Goal: Go to known website: Access a specific website the user already knows

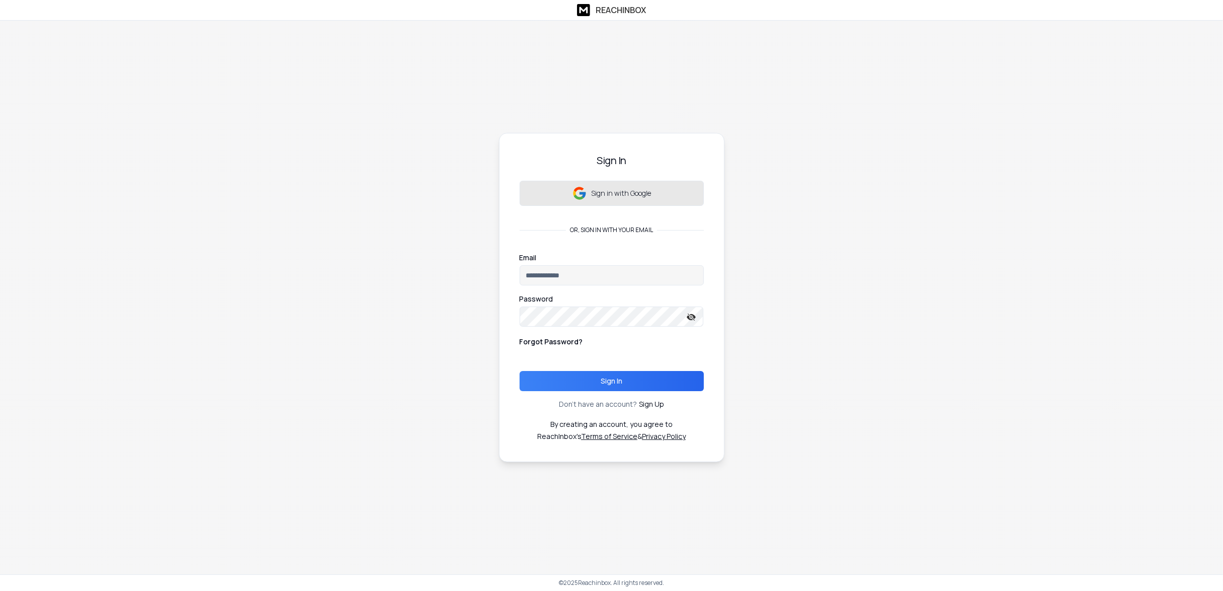
type input "**********"
click at [606, 192] on p "Sign in with Google" at bounding box center [621, 193] width 60 height 10
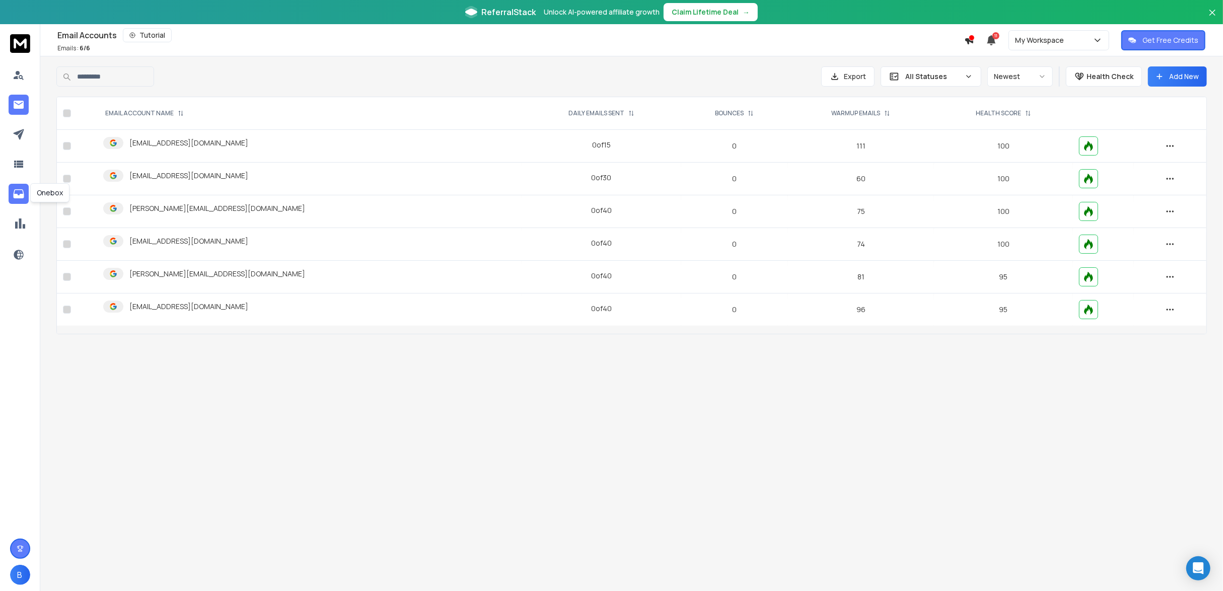
click at [19, 194] on icon at bounding box center [18, 193] width 11 height 9
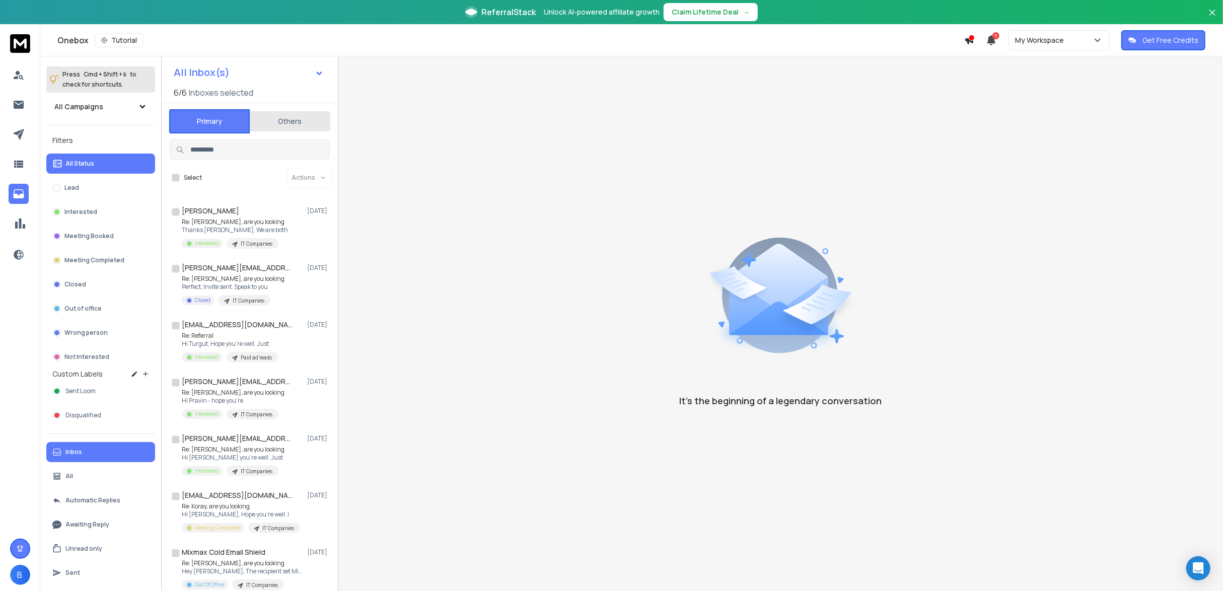
click at [352, 48] on div "Onebox Tutorial 11 My Workspace Get Free Credits" at bounding box center [611, 40] width 1223 height 32
